Goal: Task Accomplishment & Management: Manage account settings

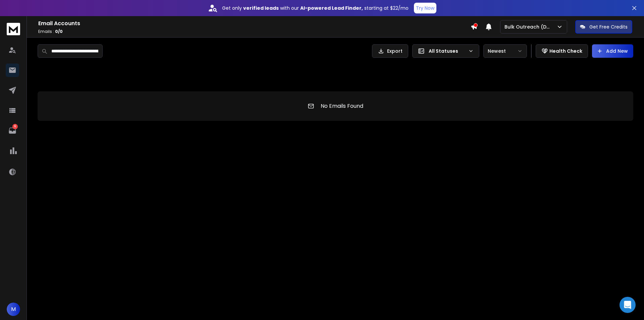
click at [611, 49] on button "Add New" at bounding box center [612, 50] width 41 height 13
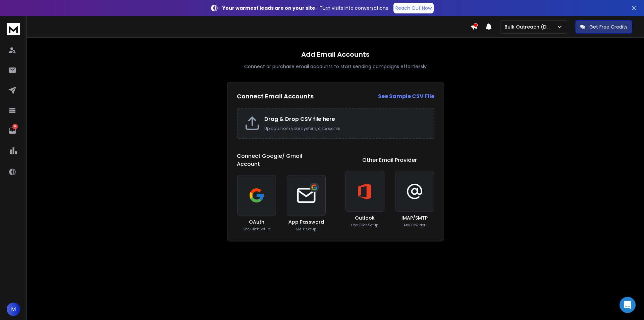
click at [260, 196] on icon at bounding box center [255, 199] width 11 height 6
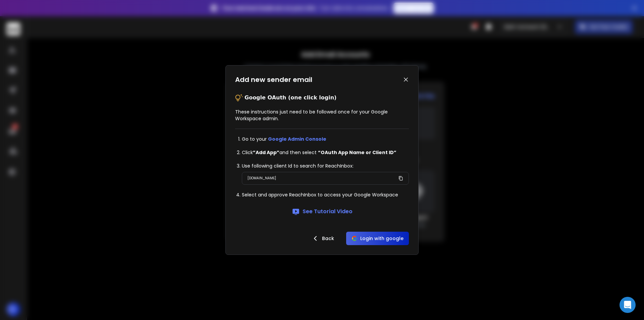
click at [373, 237] on button "Login with google" at bounding box center [377, 237] width 63 height 13
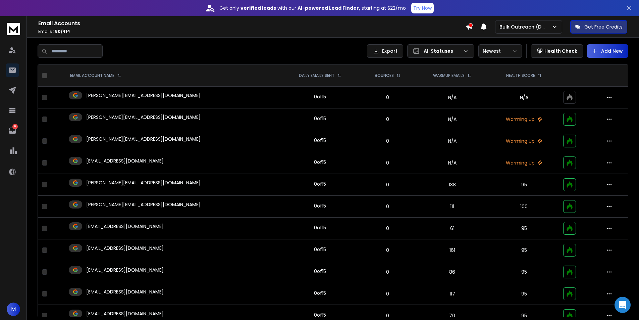
click at [566, 99] on icon at bounding box center [569, 97] width 6 height 7
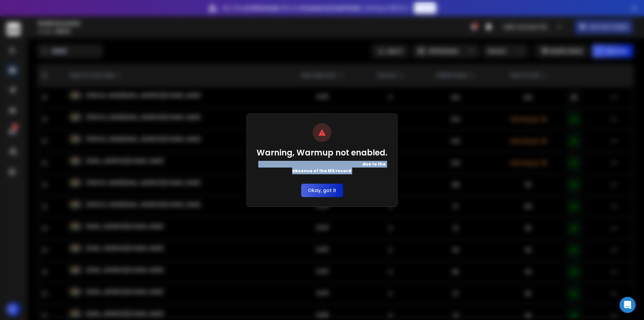
drag, startPoint x: 260, startPoint y: 166, endPoint x: 372, endPoint y: 174, distance: 112.3
click at [372, 174] on div "Warning, Warmup not enabled. Warmup was not activated for this email account du…" at bounding box center [321, 160] width 131 height 74
copy p "Warmup was not activated for this email account due to the absence of the MX re…"
click at [373, 196] on div "Warning, Warmup not enabled. Warmup was not activated for this email account du…" at bounding box center [321, 159] width 151 height 93
click at [310, 167] on p "Warmup was not activated for this email account due to the absence of the MX re…" at bounding box center [321, 167] width 131 height 13
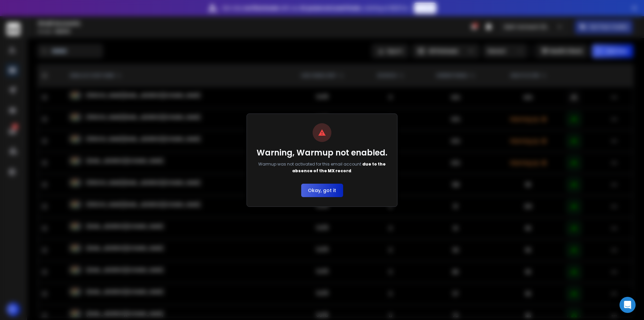
click at [225, 113] on div "Warning, Warmup not enabled. Warmup was not activated for this email account du…" at bounding box center [322, 160] width 644 height 107
click at [319, 191] on button "Okay, got it" at bounding box center [322, 189] width 42 height 13
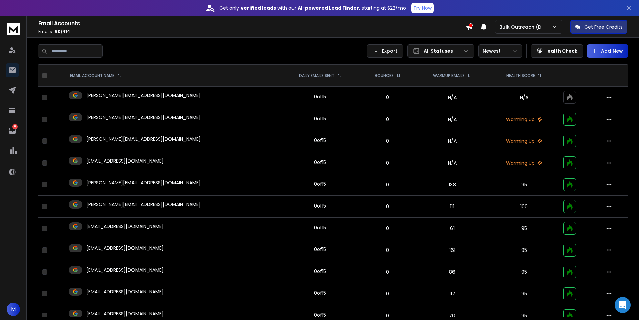
click at [130, 96] on p "george@masondixonknittings.com" at bounding box center [143, 95] width 114 height 7
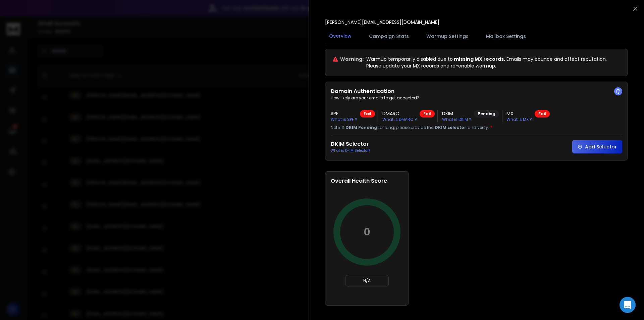
click at [440, 32] on button "Warmup Settings" at bounding box center [447, 36] width 50 height 15
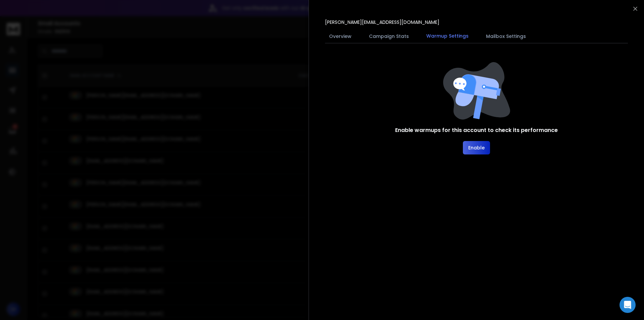
click at [476, 149] on button "Enable" at bounding box center [476, 147] width 27 height 13
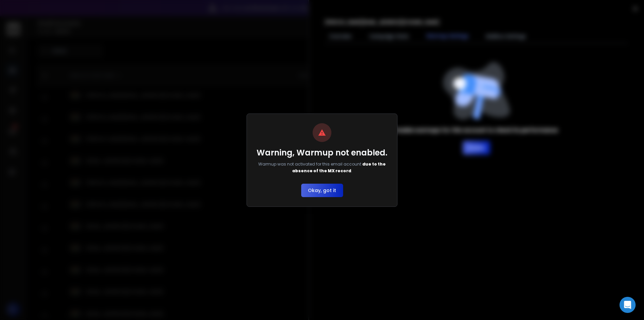
click at [322, 190] on button "Okay, got it" at bounding box center [322, 189] width 42 height 13
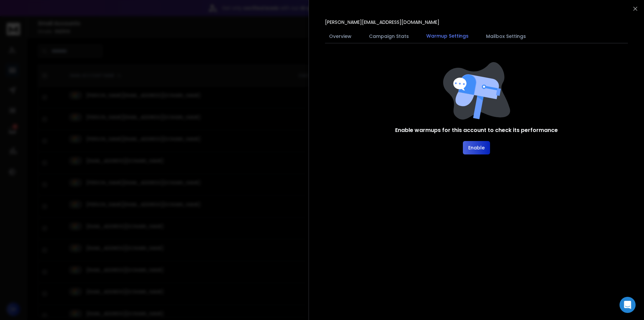
click at [472, 151] on button "Enable" at bounding box center [476, 147] width 27 height 13
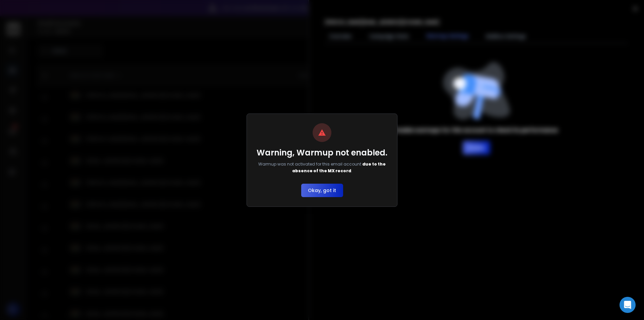
click at [330, 189] on button "Okay, got it" at bounding box center [322, 189] width 42 height 13
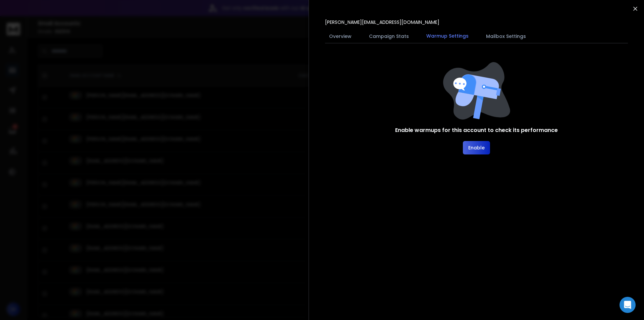
click at [634, 9] on icon "button" at bounding box center [635, 8] width 7 height 7
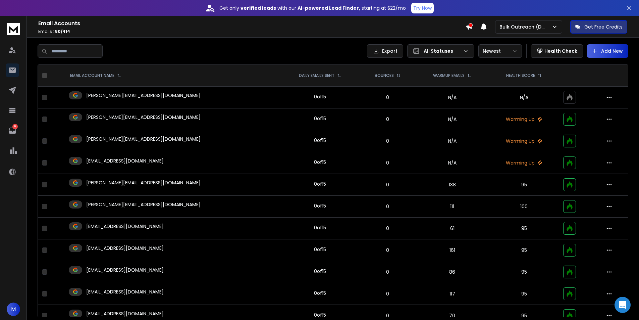
click at [605, 50] on button "Add New" at bounding box center [607, 50] width 41 height 13
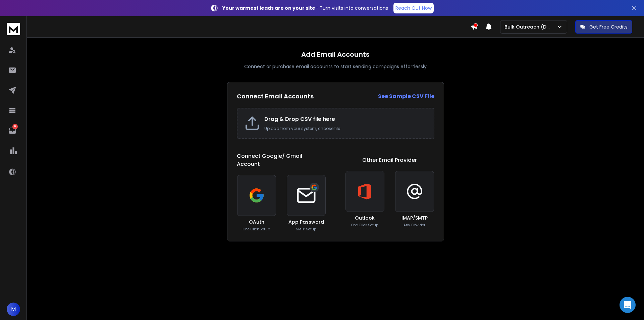
click at [248, 193] on icon at bounding box center [256, 195] width 17 height 20
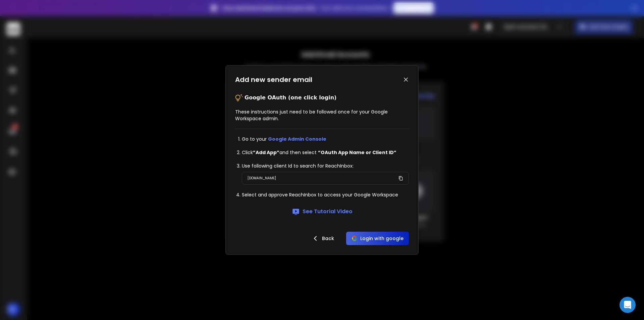
click at [377, 240] on button "Login with google" at bounding box center [377, 237] width 63 height 13
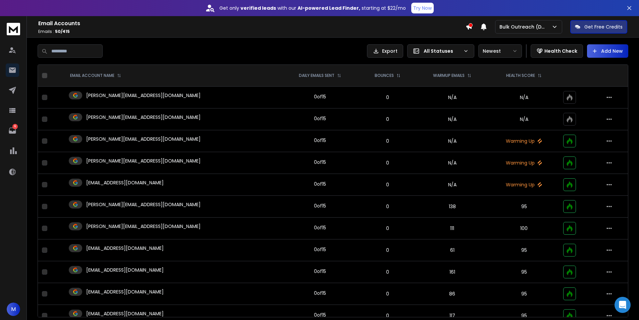
click at [239, 98] on div "cutler@thesamefacts.com" at bounding box center [172, 95] width 207 height 8
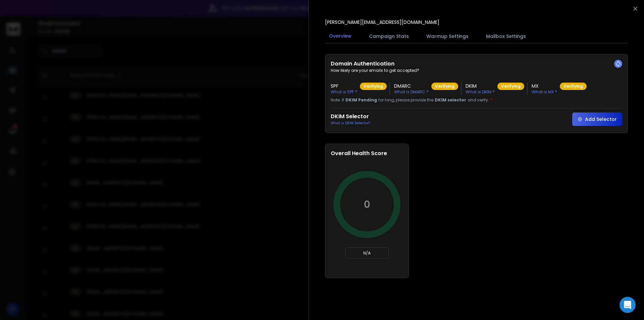
click at [439, 34] on button "Warmup Settings" at bounding box center [447, 36] width 50 height 15
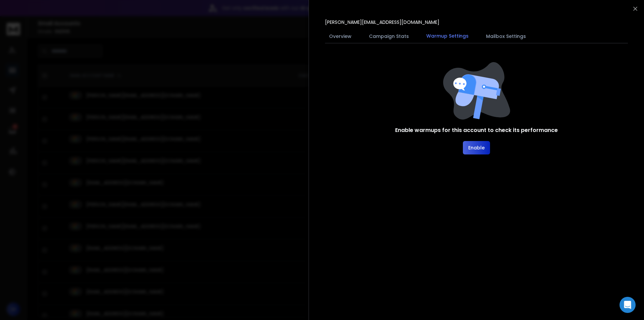
click at [474, 146] on button "Enable" at bounding box center [476, 147] width 27 height 13
click at [473, 148] on button "Enable" at bounding box center [476, 147] width 27 height 13
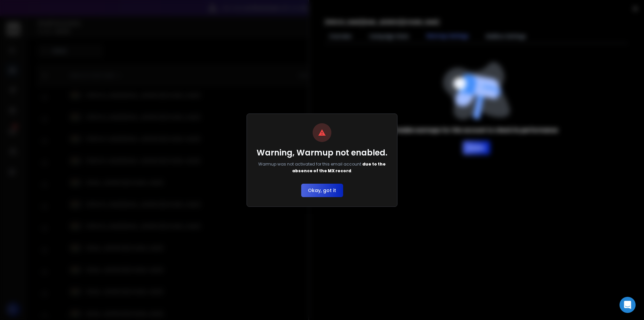
click at [437, 197] on div "Warning, Warmup not enabled. Warmup was not activated for this email account du…" at bounding box center [322, 160] width 644 height 107
click at [319, 190] on button "Okay, got it" at bounding box center [322, 189] width 42 height 13
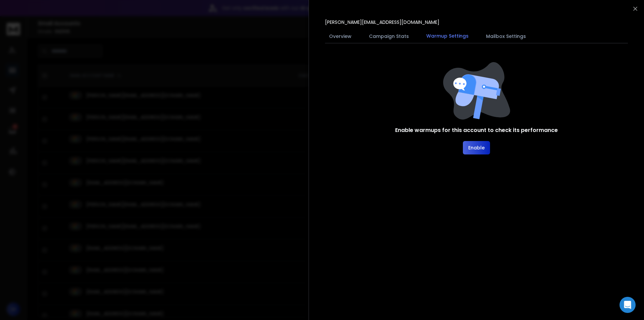
click at [231, 144] on div at bounding box center [322, 160] width 644 height 320
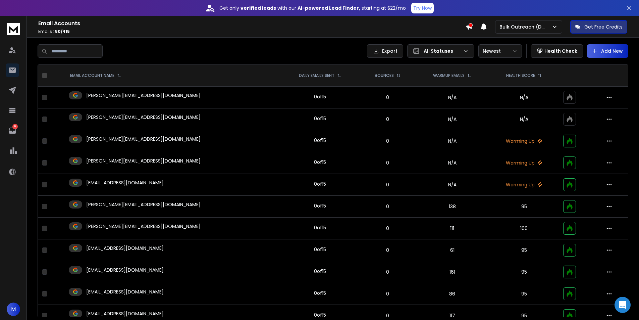
click at [364, 120] on p "0" at bounding box center [387, 119] width 47 height 7
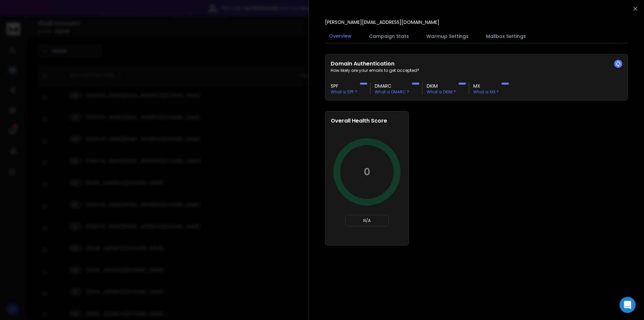
click at [181, 116] on div at bounding box center [322, 160] width 644 height 320
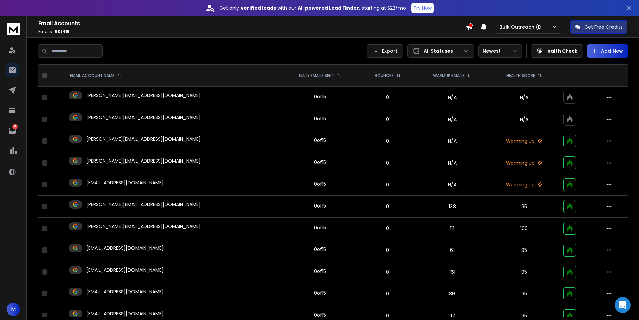
click at [146, 117] on p "george@masondixonknittings.com" at bounding box center [143, 117] width 114 height 7
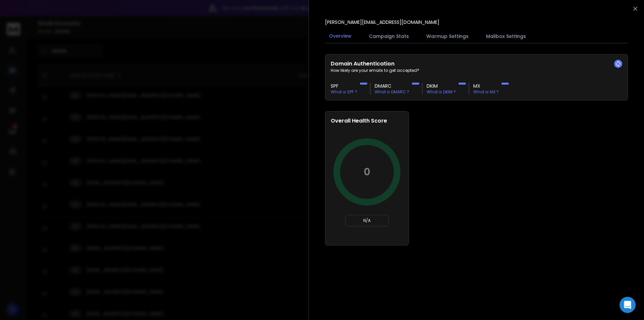
click at [168, 146] on div at bounding box center [322, 160] width 644 height 320
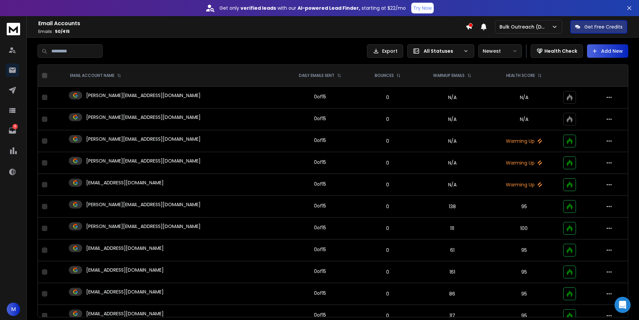
click at [566, 122] on icon at bounding box center [569, 119] width 7 height 7
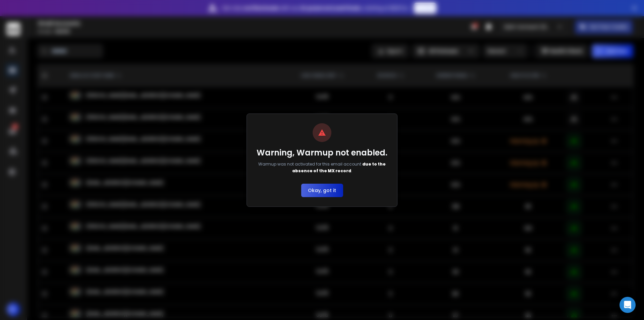
click at [314, 188] on button "Okay, got it" at bounding box center [322, 189] width 42 height 13
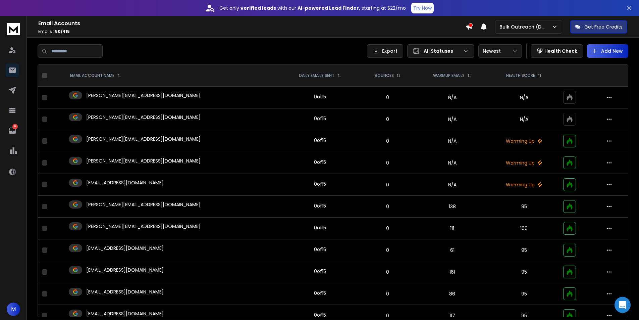
click at [566, 97] on icon at bounding box center [569, 97] width 6 height 7
click at [566, 99] on icon at bounding box center [569, 97] width 7 height 7
click at [566, 98] on icon at bounding box center [569, 97] width 6 height 7
click at [158, 99] on div "cutler@thesamefacts.com" at bounding box center [172, 95] width 207 height 8
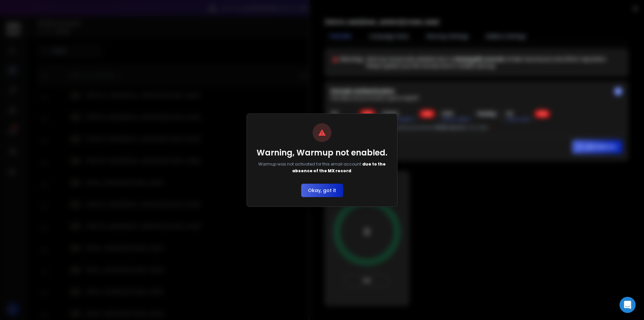
click at [181, 176] on div "Warning, Warmup not enabled. Warmup was not activated for this email account du…" at bounding box center [322, 160] width 644 height 107
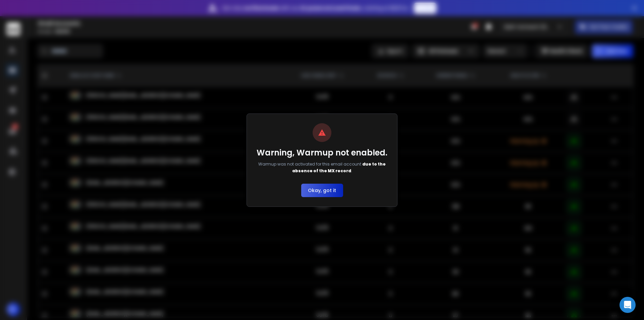
click at [319, 192] on button "Okay, got it" at bounding box center [322, 189] width 42 height 13
click at [321, 193] on button "Okay, got it" at bounding box center [322, 189] width 42 height 13
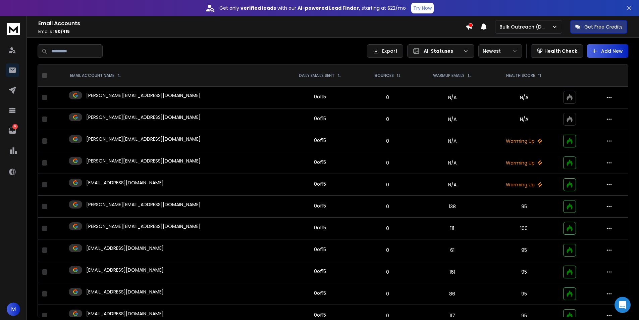
click at [77, 53] on input at bounding box center [70, 50] width 65 height 13
paste input "**********"
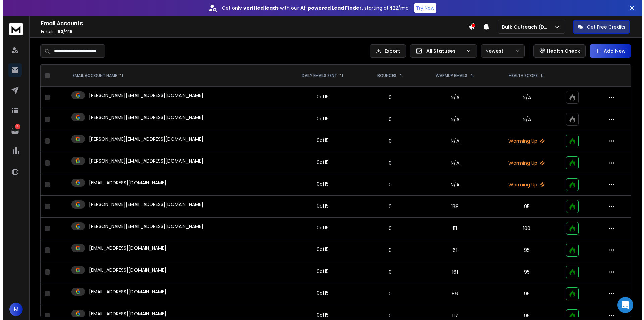
scroll to position [0, 4]
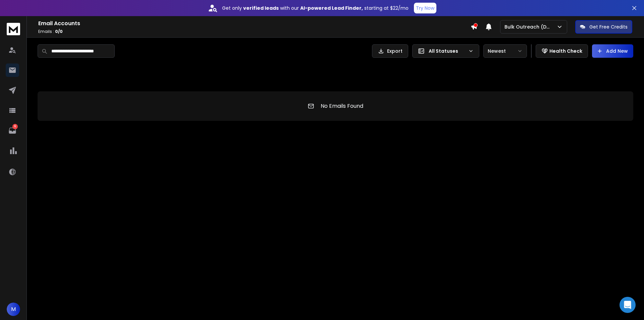
type input "**********"
